Goal: Task Accomplishment & Management: Use online tool/utility

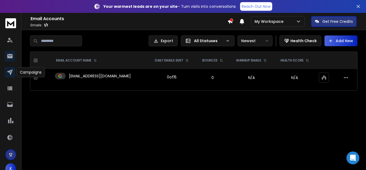
click at [12, 70] on icon at bounding box center [10, 72] width 6 height 6
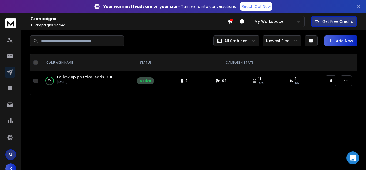
click at [337, 38] on button "Add New" at bounding box center [340, 40] width 33 height 11
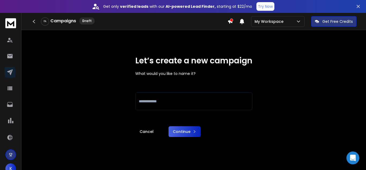
click at [153, 95] on input at bounding box center [193, 101] width 117 height 18
type input "**********"
click at [186, 132] on button "Continue" at bounding box center [184, 131] width 32 height 11
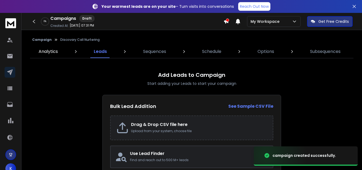
click at [45, 55] on link "Analytics" at bounding box center [48, 51] width 26 height 13
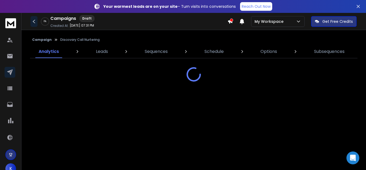
click at [35, 22] on icon at bounding box center [34, 21] width 5 height 5
